Goal: Information Seeking & Learning: Check status

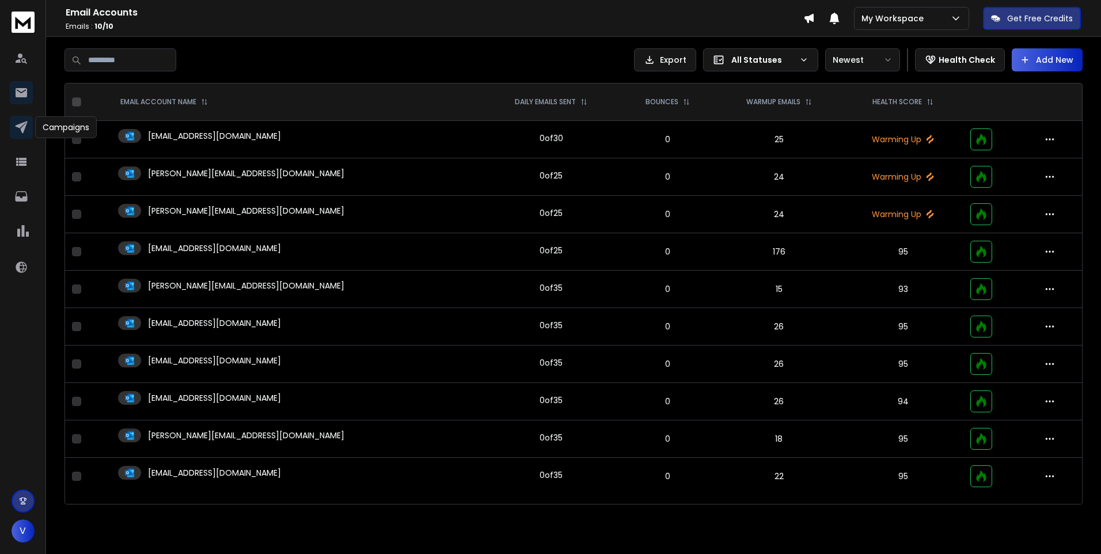
click at [25, 134] on icon at bounding box center [21, 127] width 14 height 14
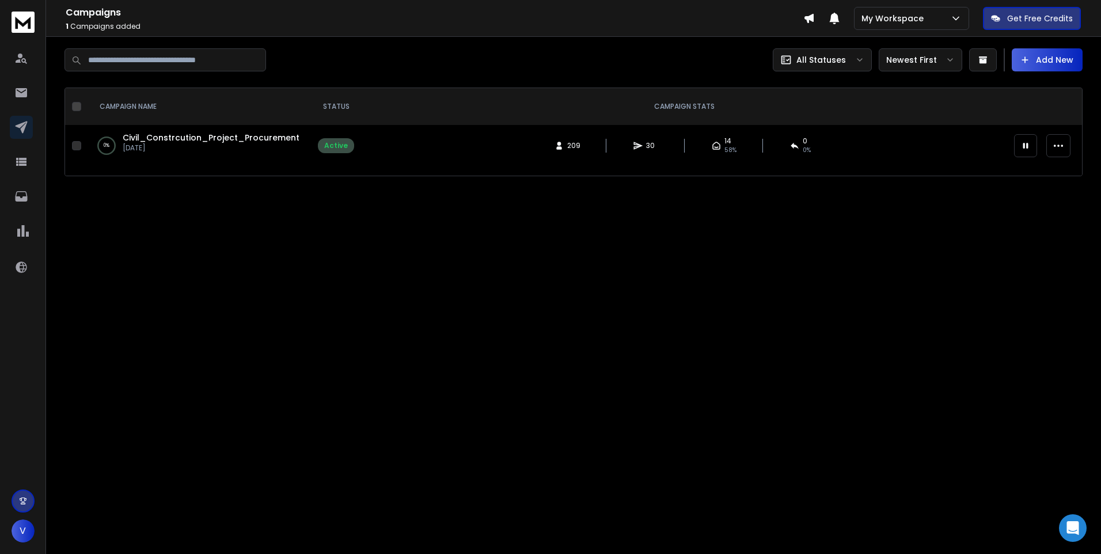
click at [253, 131] on td "0 % Civil_Constrcution_Project_Procurement [DATE]" at bounding box center [198, 145] width 225 height 41
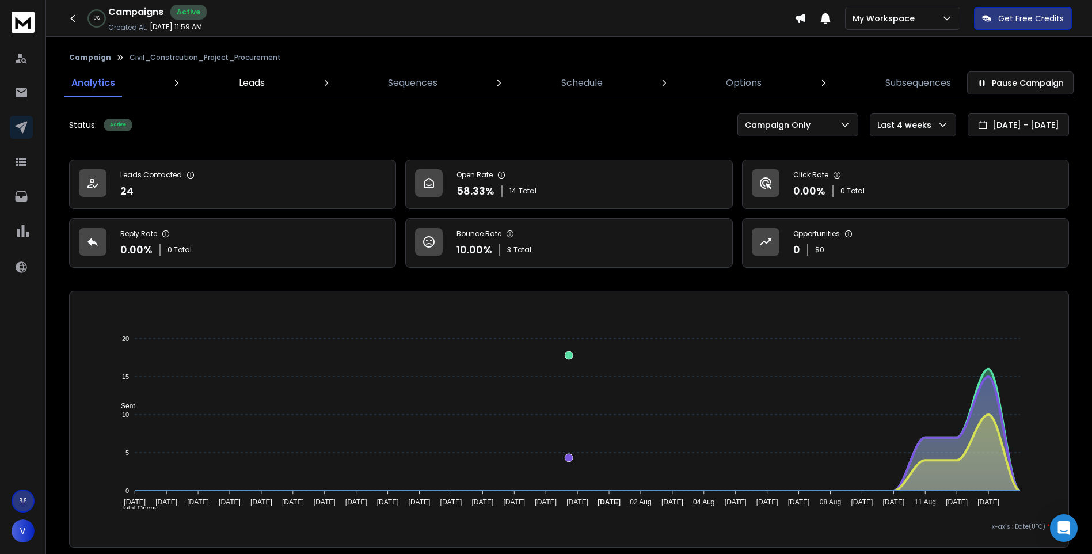
click at [252, 77] on p "Leads" at bounding box center [252, 83] width 26 height 14
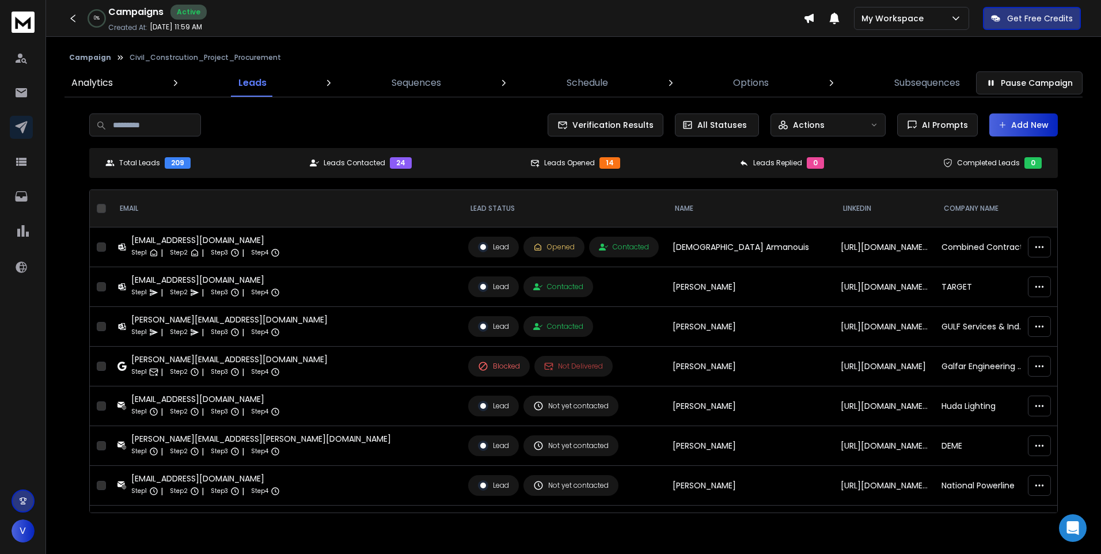
click at [112, 91] on link "Analytics" at bounding box center [91, 83] width 55 height 28
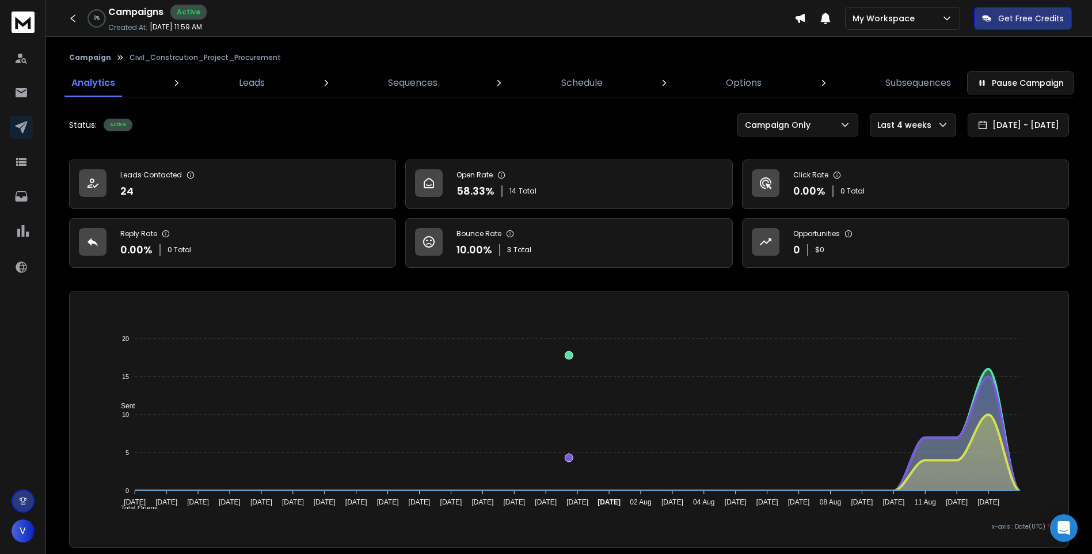
click at [530, 182] on div "Open Rate 58.33 % 14 Total" at bounding box center [497, 184] width 80 height 30
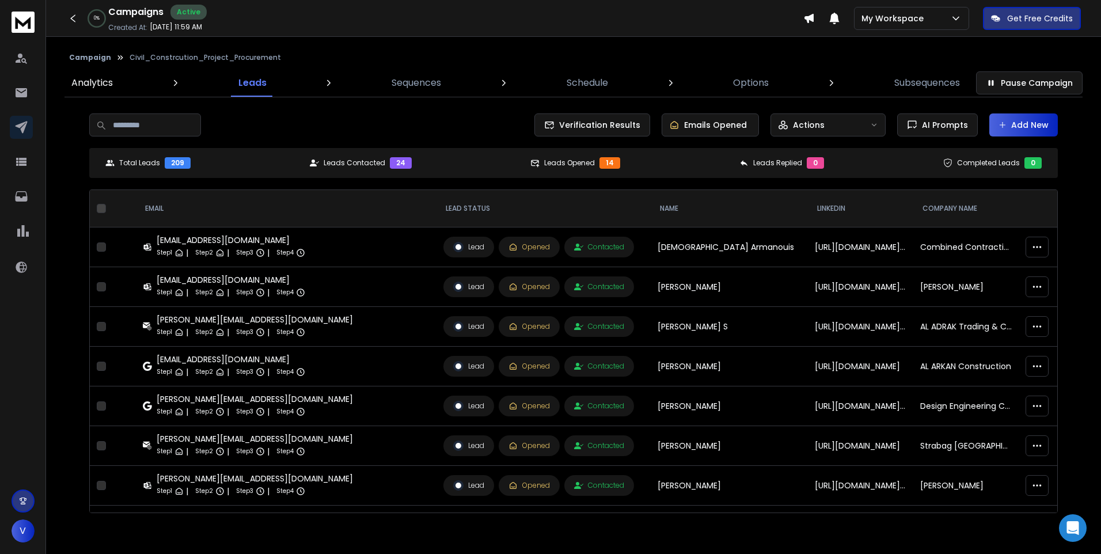
click at [113, 78] on p "Analytics" at bounding box center [91, 83] width 41 height 14
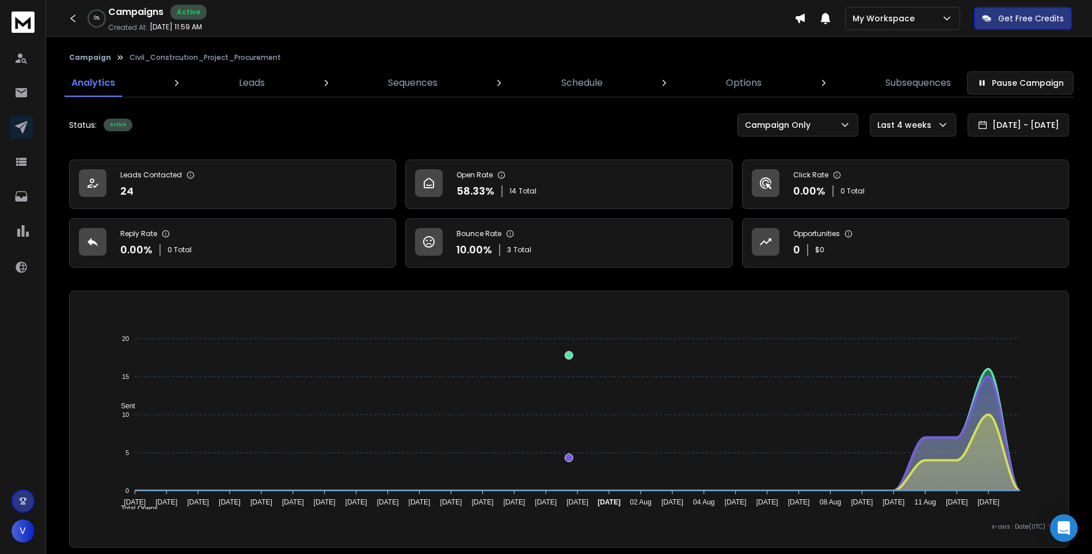
click at [527, 183] on div "Open Rate 58.33 % 14 Total" at bounding box center [497, 184] width 80 height 30
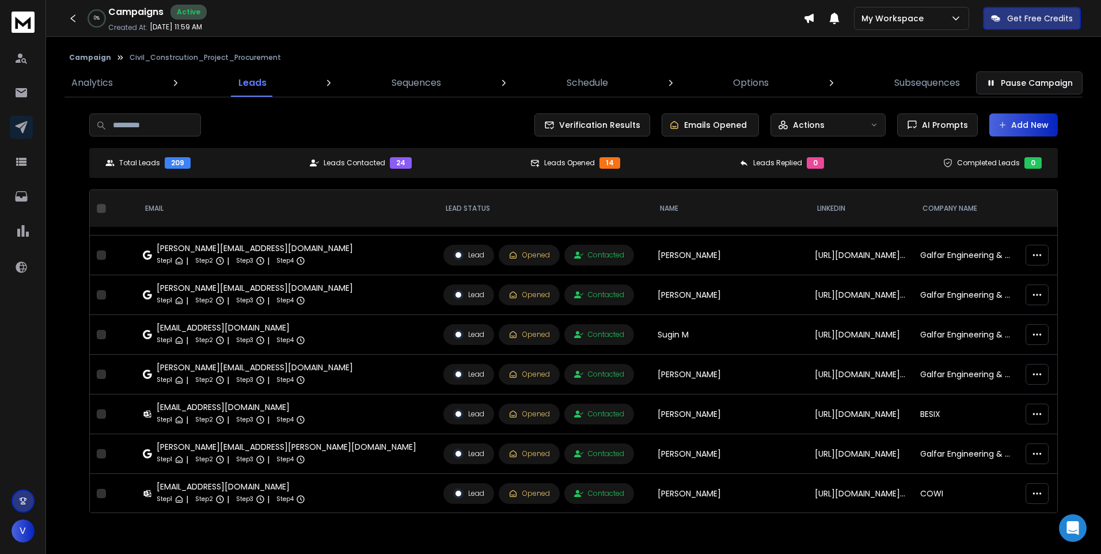
scroll to position [280, 0]
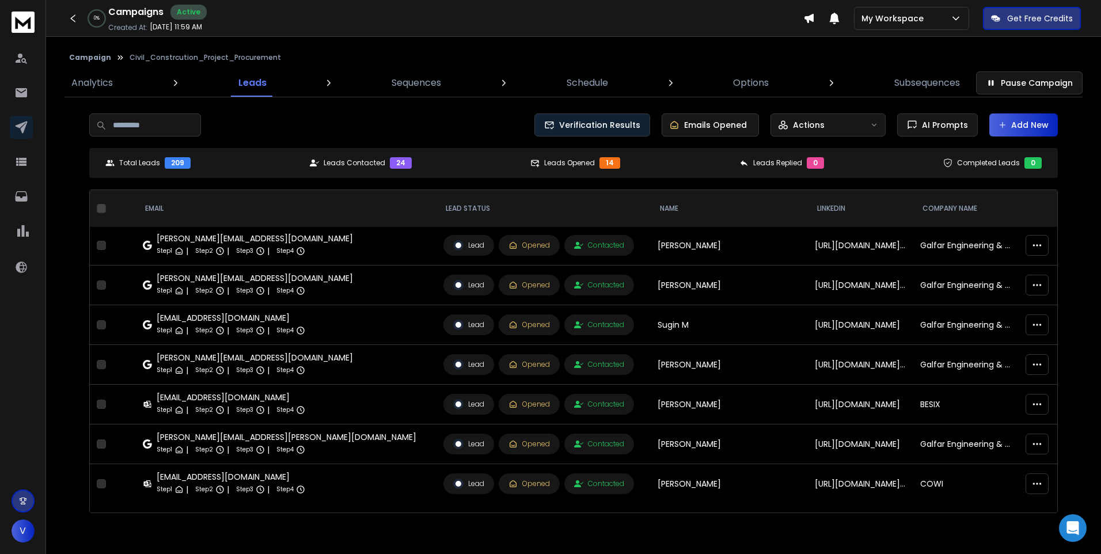
click at [583, 117] on button "Verification Results" at bounding box center [592, 124] width 116 height 23
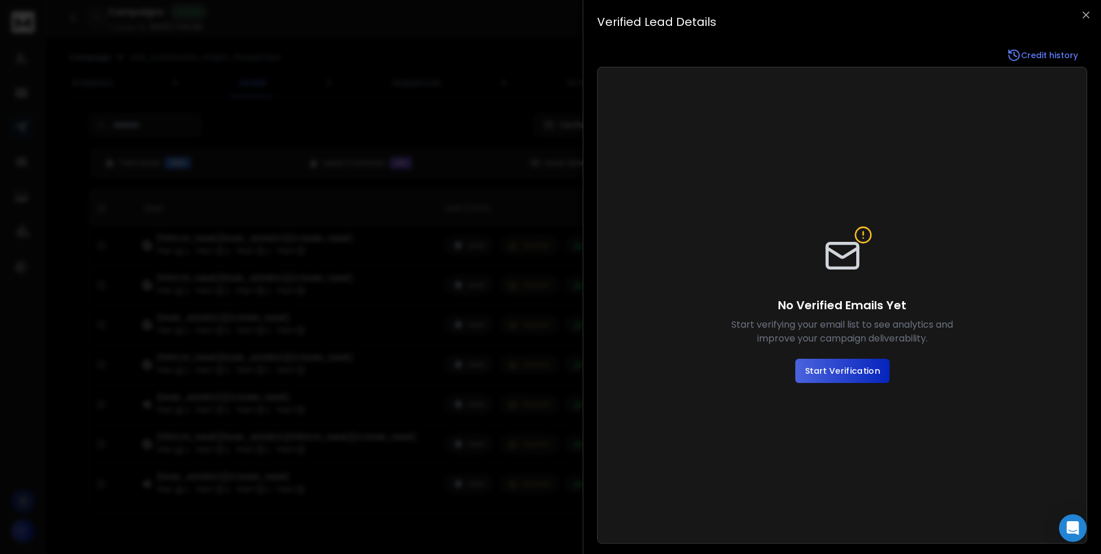
click at [837, 368] on button "Start Verification" at bounding box center [842, 371] width 94 height 24
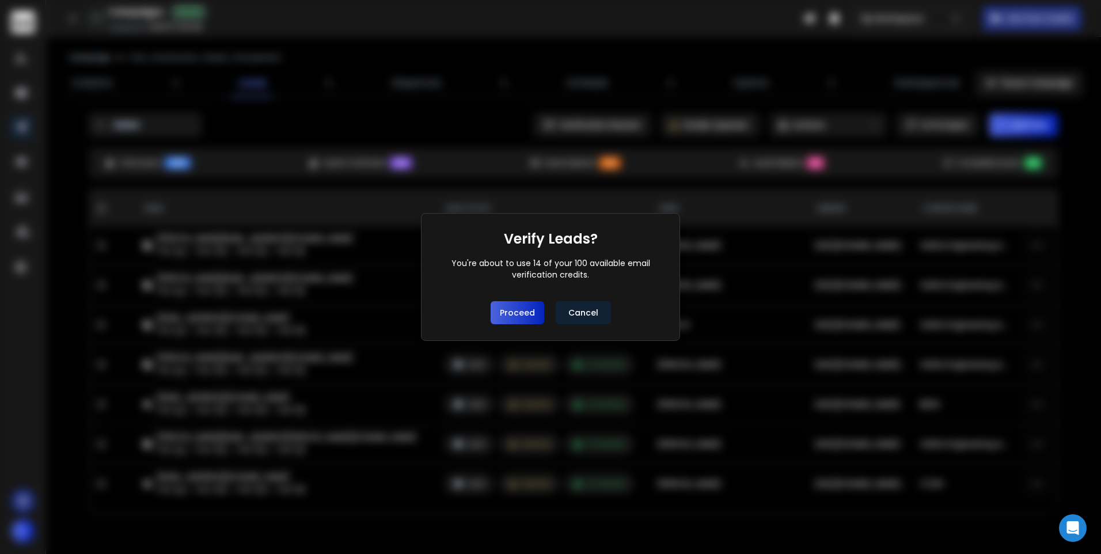
click at [515, 312] on button "Proceed" at bounding box center [518, 312] width 54 height 23
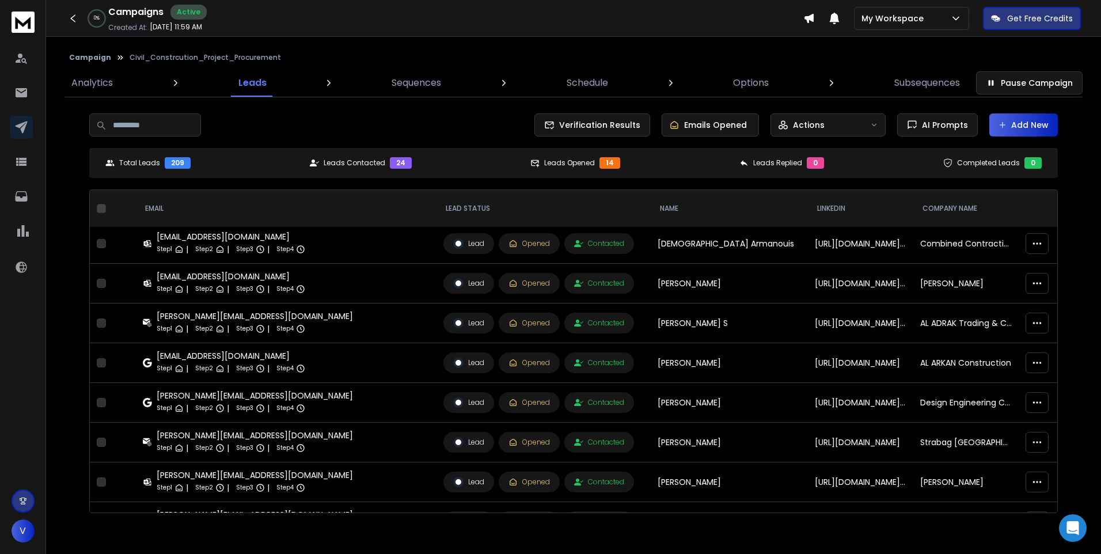
scroll to position [0, 0]
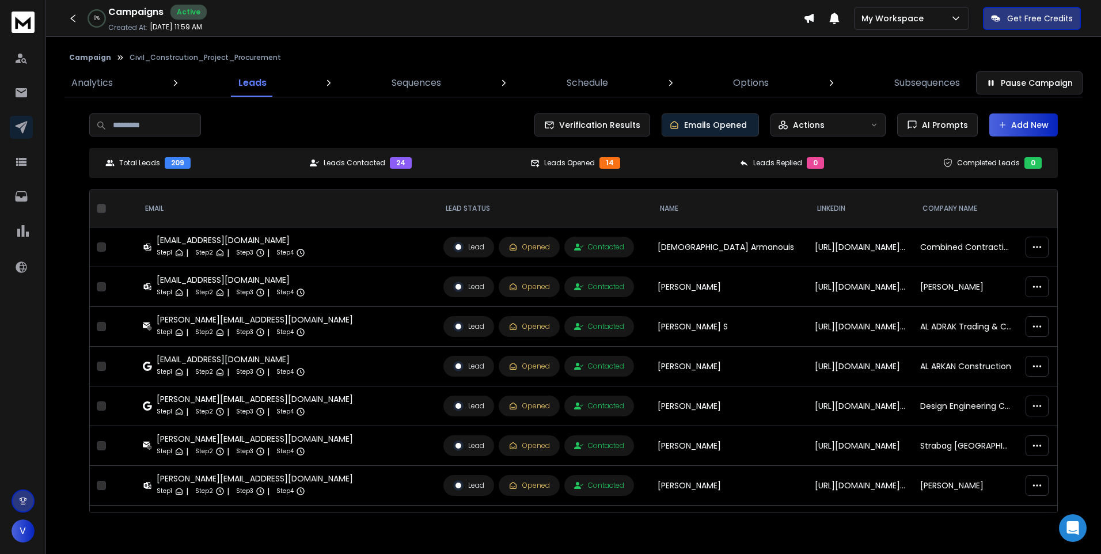
click at [718, 126] on p "Emails Opened" at bounding box center [715, 125] width 63 height 12
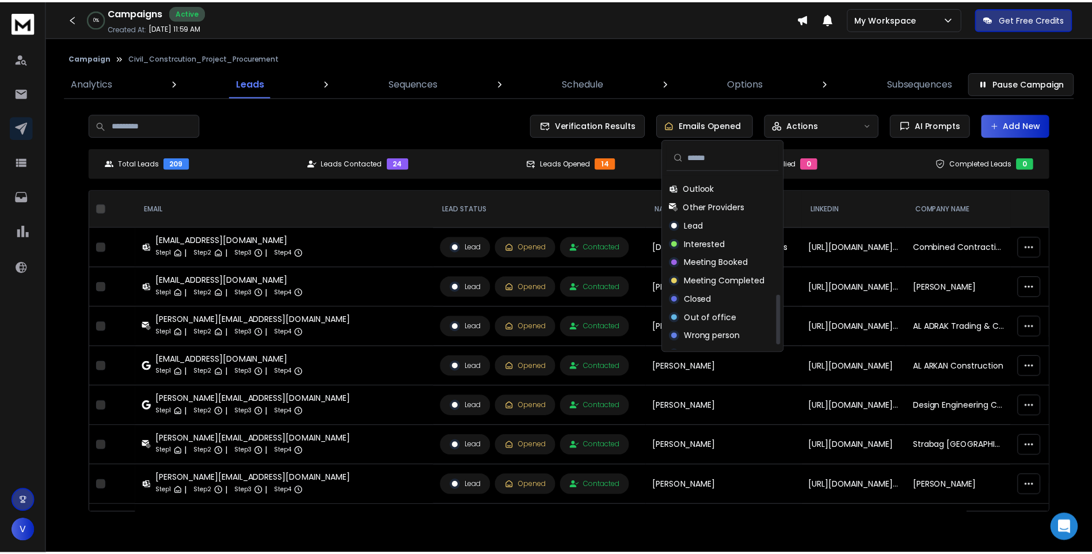
scroll to position [417, 0]
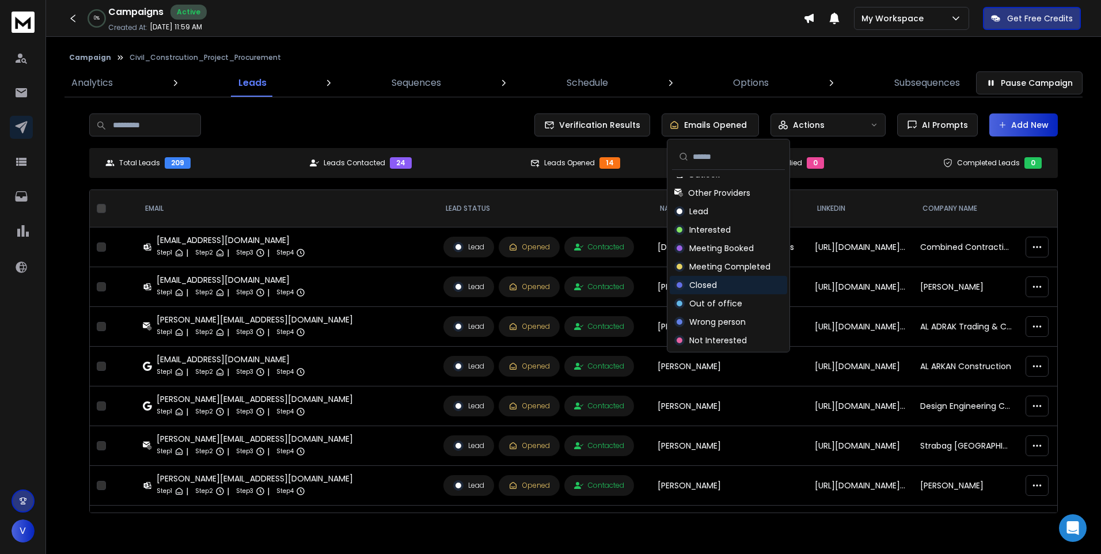
click at [424, 52] on div "Campaign Civil_Constrcution_Project_Procurement" at bounding box center [573, 57] width 1018 height 18
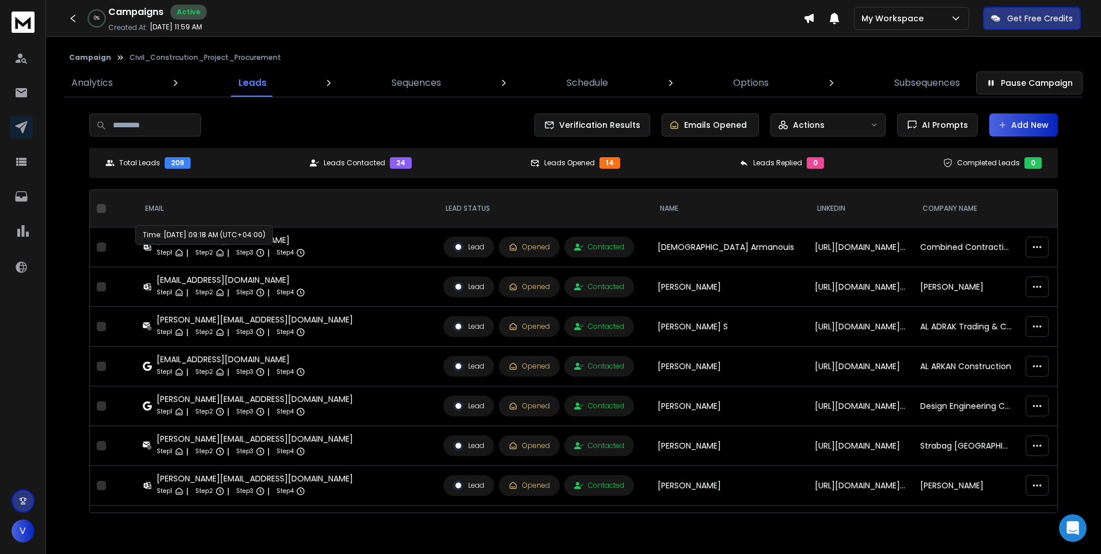
click at [212, 253] on p "Step 2" at bounding box center [204, 253] width 18 height 12
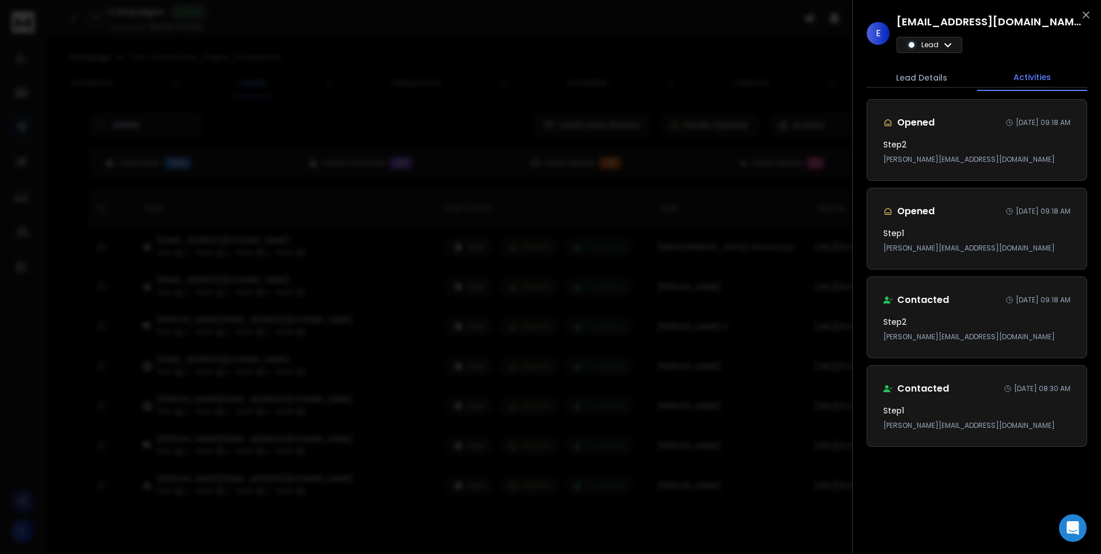
click at [1025, 82] on button "Activities" at bounding box center [1032, 77] width 111 height 26
click at [992, 149] on div "Step 2" at bounding box center [976, 145] width 187 height 12
click at [959, 162] on p "[PERSON_NAME][EMAIL_ADDRESS][DOMAIN_NAME]" at bounding box center [976, 159] width 187 height 9
click at [1030, 123] on p "[DATE] 09:18 AM" at bounding box center [1043, 122] width 55 height 9
click at [755, 99] on div at bounding box center [550, 277] width 1101 height 554
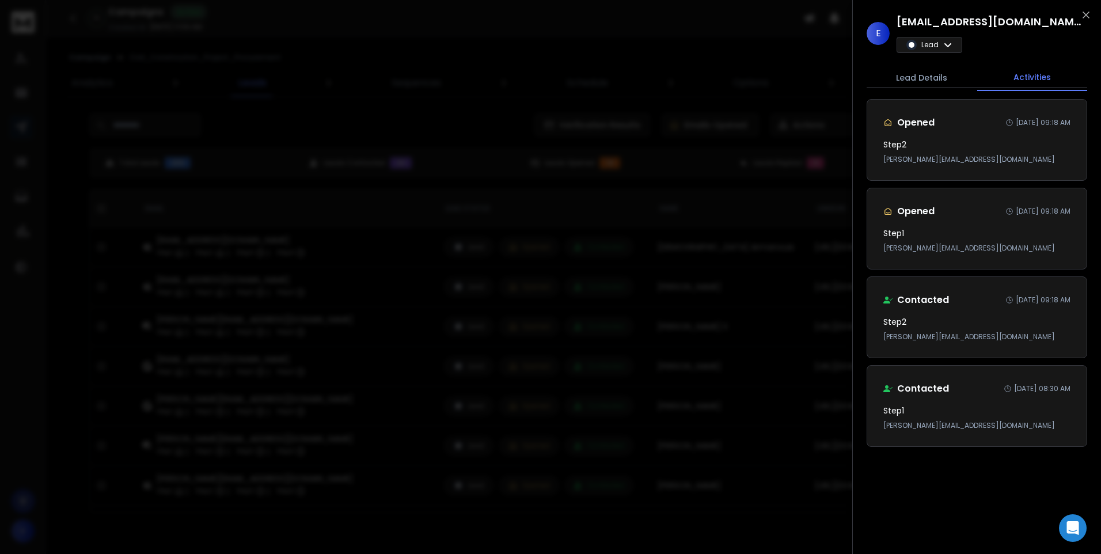
click at [755, 99] on div "Campaign Civil_Constrcution_Project_Procurement Analytics Leads Sequences Sched…" at bounding box center [573, 277] width 1018 height 458
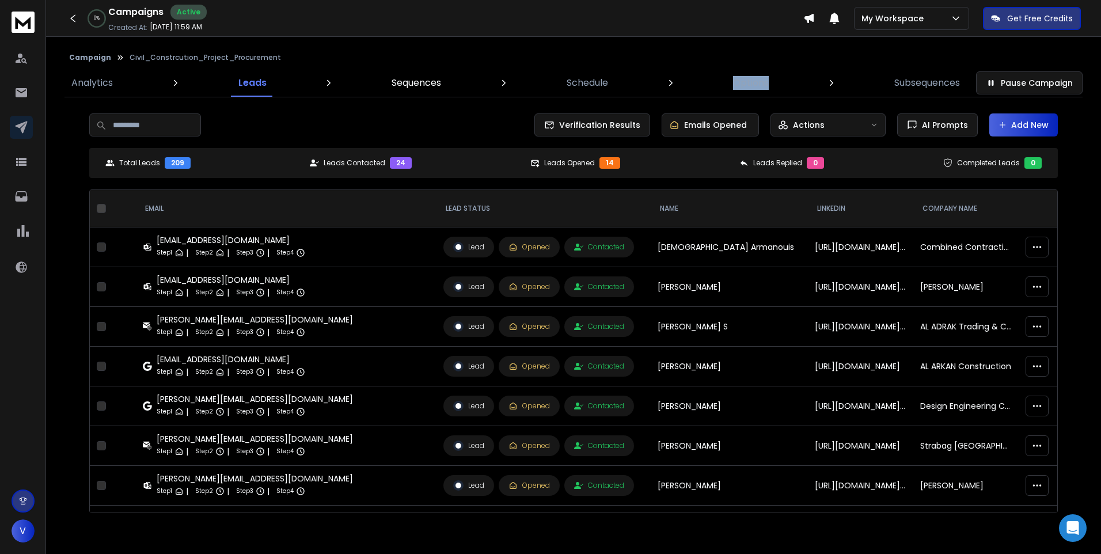
click at [438, 72] on link "Sequences" at bounding box center [416, 83] width 63 height 28
click at [98, 83] on p "Analytics" at bounding box center [91, 83] width 41 height 14
